Goal: Navigation & Orientation: Find specific page/section

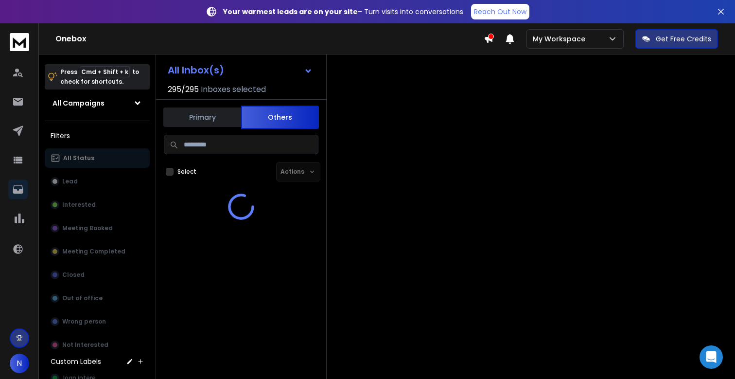
click at [252, 117] on button "Others" at bounding box center [280, 116] width 78 height 23
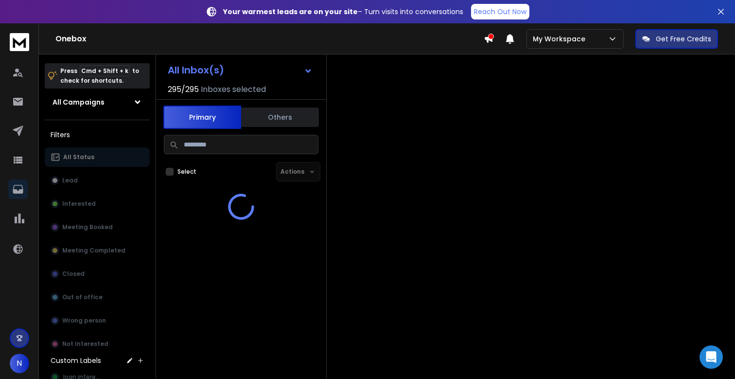
click at [206, 122] on button "Primary" at bounding box center [202, 116] width 78 height 23
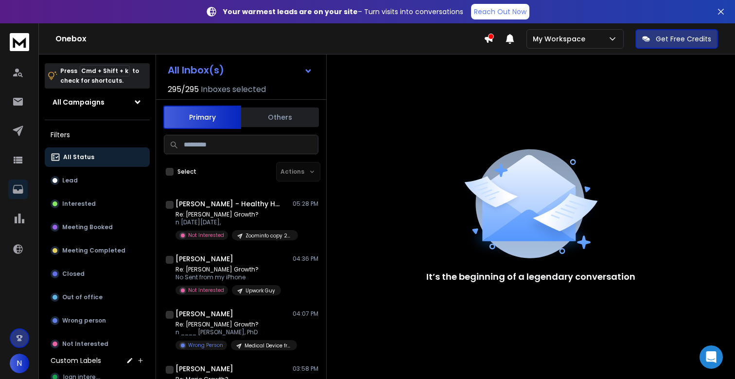
click at [282, 113] on button "Others" at bounding box center [280, 116] width 78 height 21
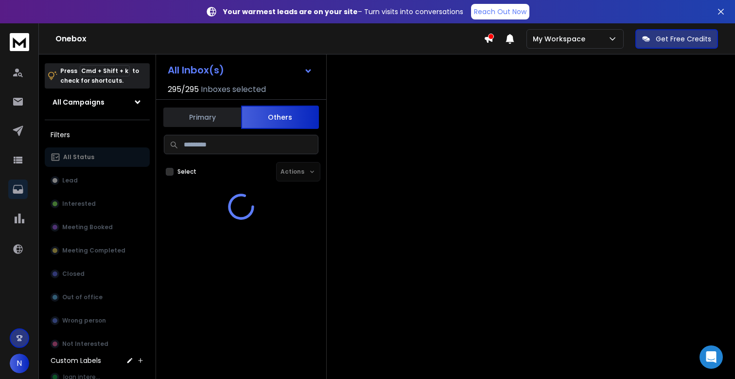
drag, startPoint x: 282, startPoint y: 113, endPoint x: 228, endPoint y: 121, distance: 55.5
click at [282, 113] on button "Others" at bounding box center [280, 116] width 78 height 23
click at [219, 121] on button "Primary" at bounding box center [202, 116] width 78 height 21
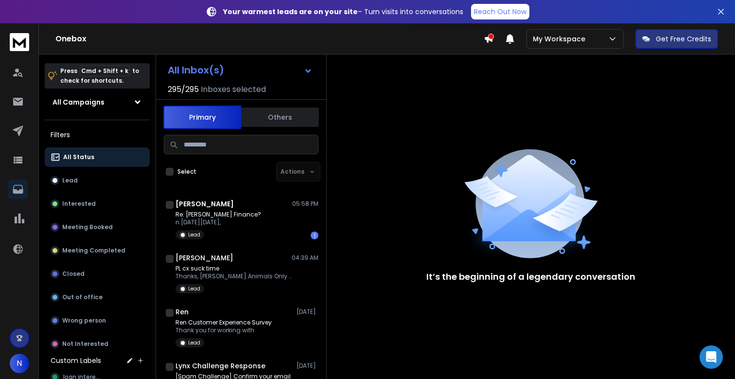
click at [219, 121] on button "Primary" at bounding box center [202, 116] width 78 height 23
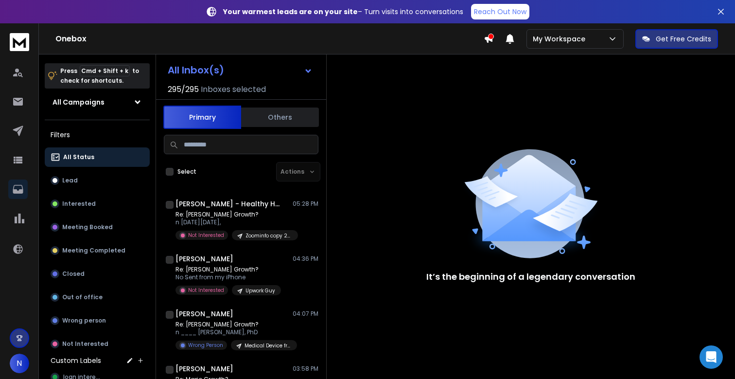
click at [297, 113] on button "Others" at bounding box center [280, 116] width 78 height 21
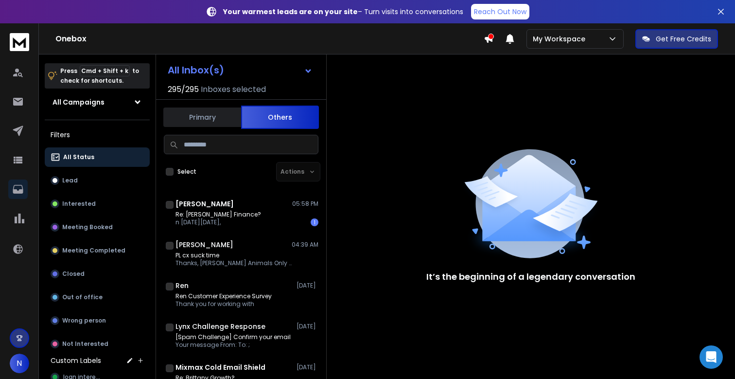
click at [194, 118] on button "Primary" at bounding box center [202, 116] width 78 height 21
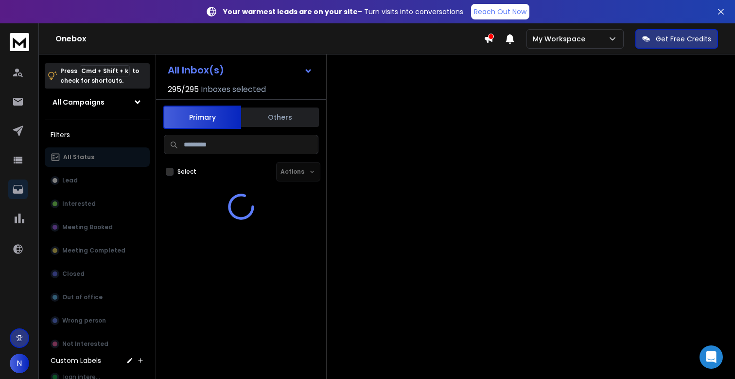
click at [194, 118] on button "Primary" at bounding box center [202, 116] width 78 height 23
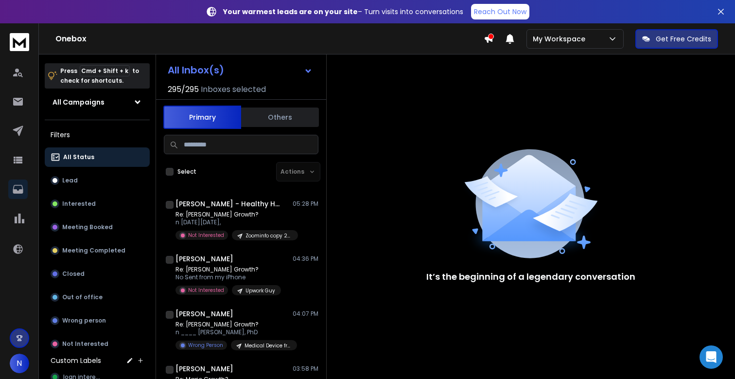
click at [263, 123] on button "Others" at bounding box center [280, 116] width 78 height 21
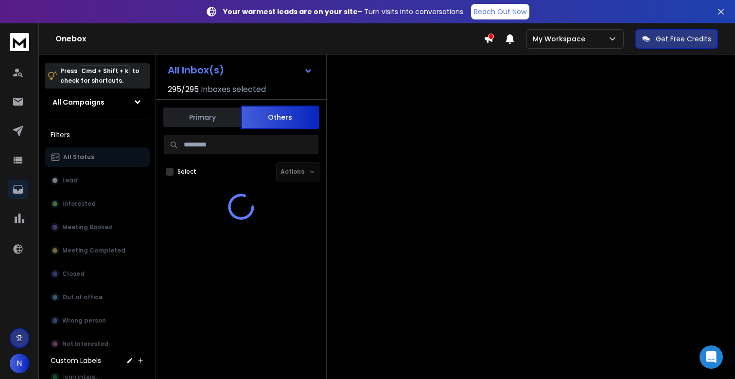
click at [263, 123] on button "Others" at bounding box center [280, 116] width 78 height 23
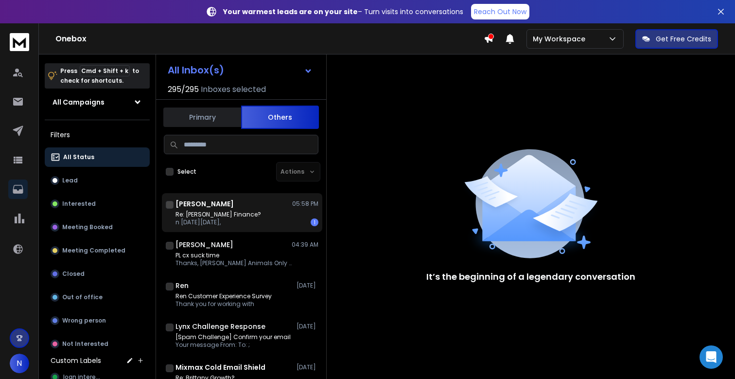
click at [284, 201] on div "[PERSON_NAME] 05:58 PM" at bounding box center [247, 204] width 143 height 10
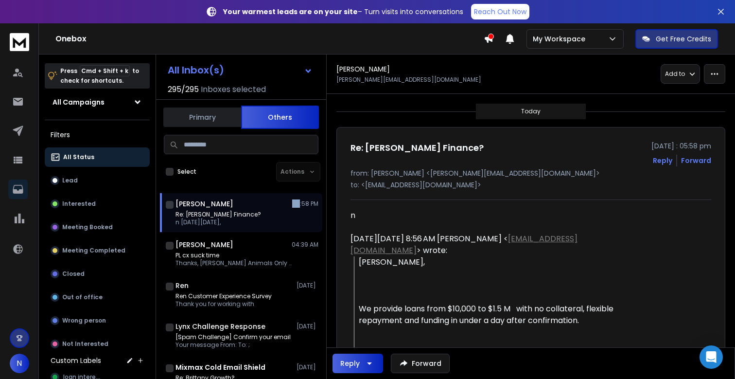
click at [248, 119] on button "Others" at bounding box center [280, 116] width 78 height 23
click at [242, 118] on button "Others" at bounding box center [280, 116] width 78 height 23
click at [239, 118] on div "Primary Others" at bounding box center [241, 116] width 156 height 19
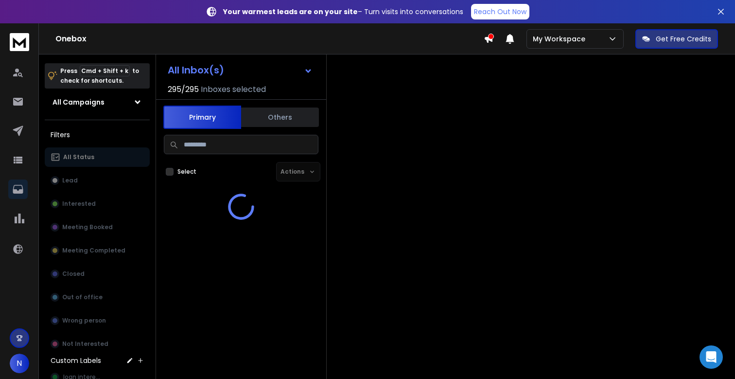
click at [237, 118] on button "Primary" at bounding box center [202, 116] width 78 height 23
